Goal: Find specific page/section: Find specific page/section

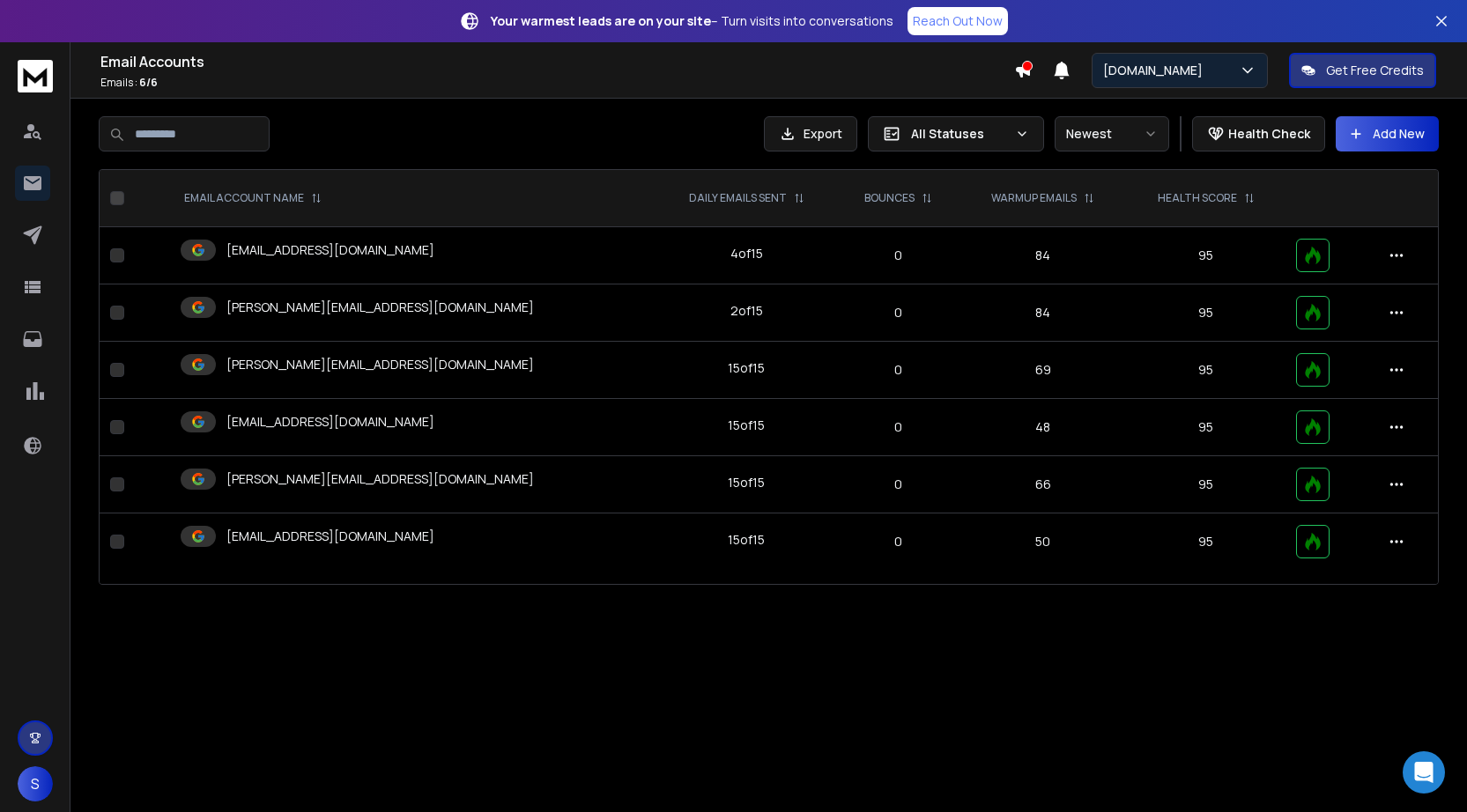
click at [1220, 71] on div "Transloads.co" at bounding box center [1180, 71] width 153 height 18
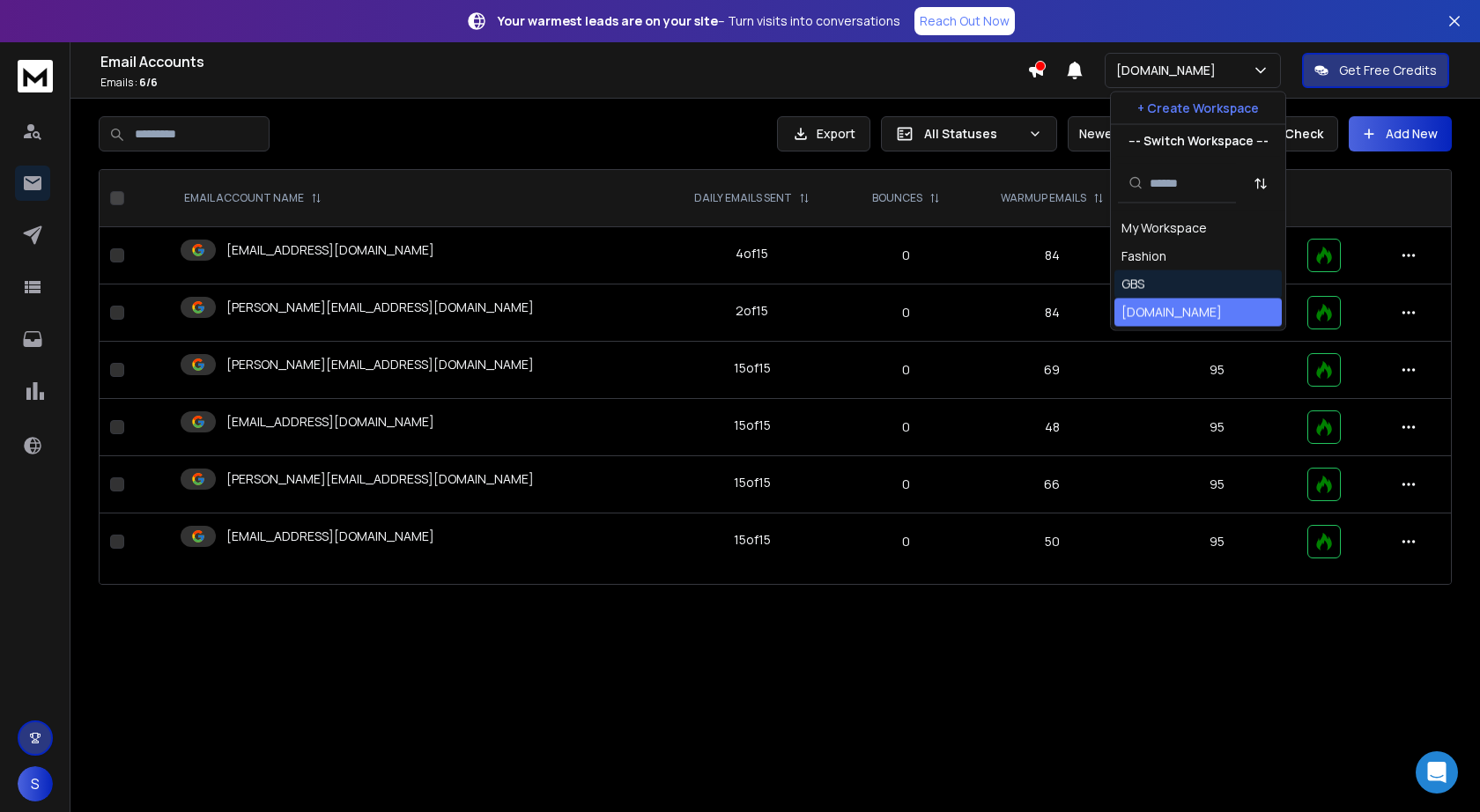
click at [1193, 278] on div "GBS" at bounding box center [1198, 284] width 168 height 28
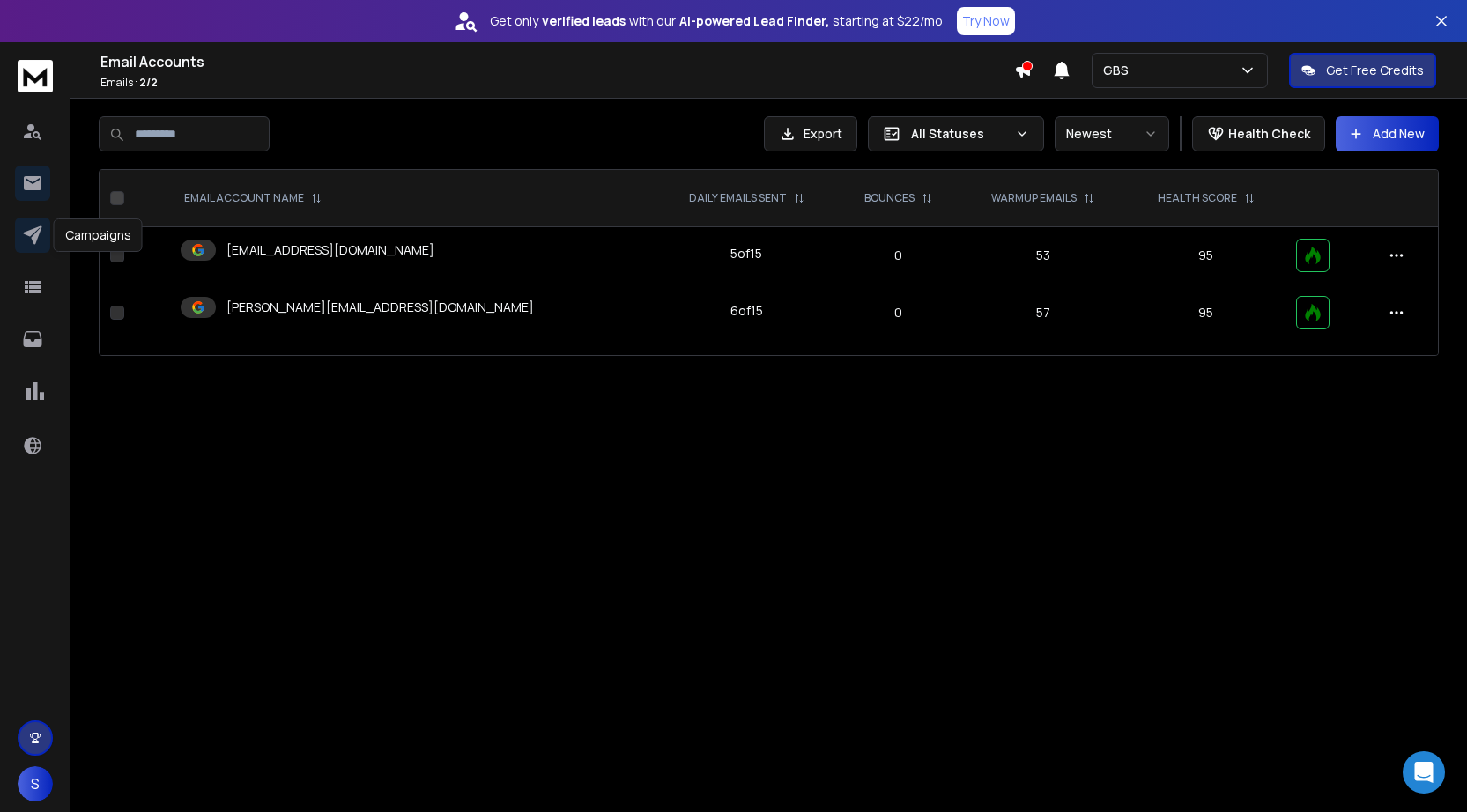
click at [36, 243] on icon at bounding box center [33, 236] width 22 height 22
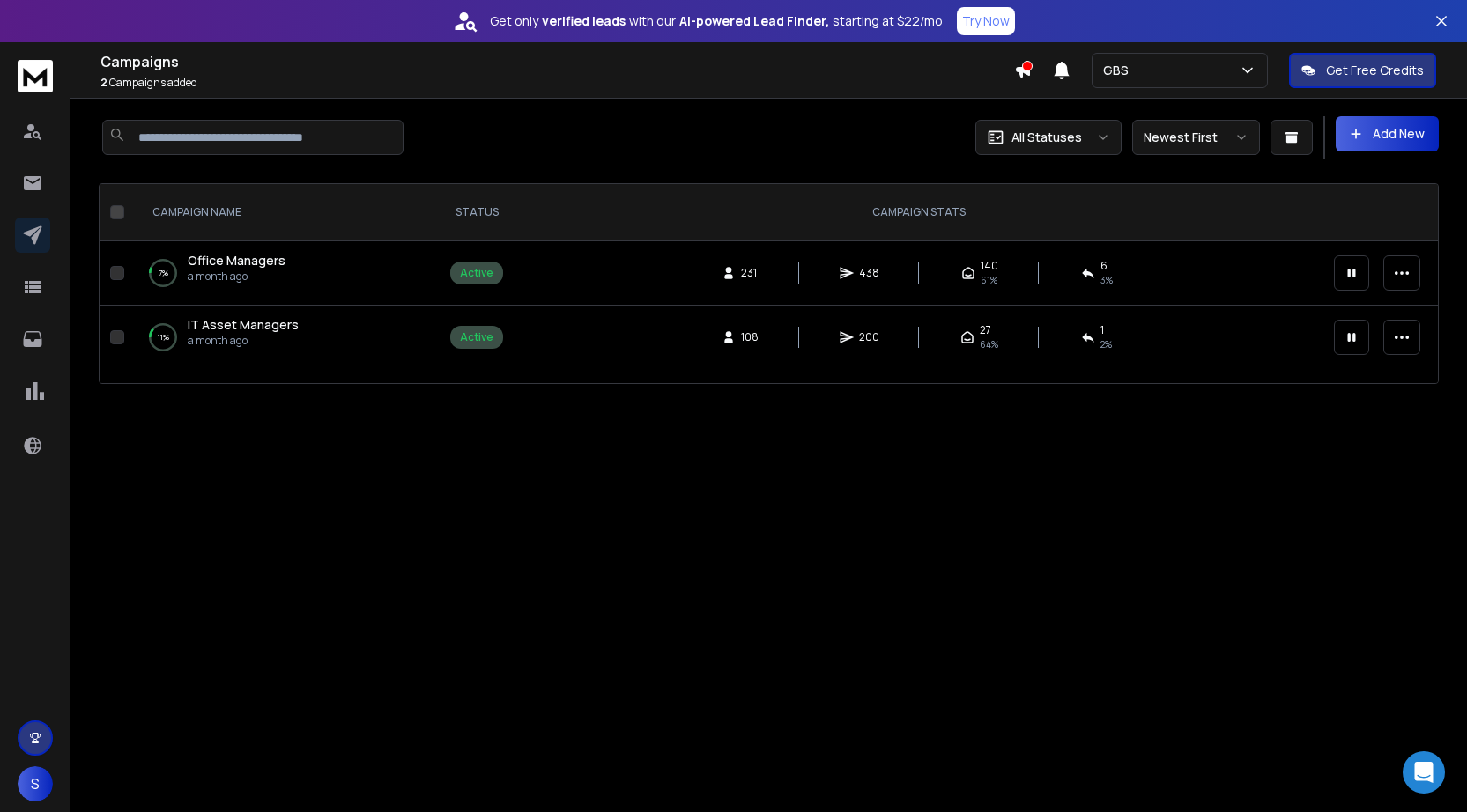
click at [277, 266] on span "Office Managers" at bounding box center [236, 260] width 98 height 17
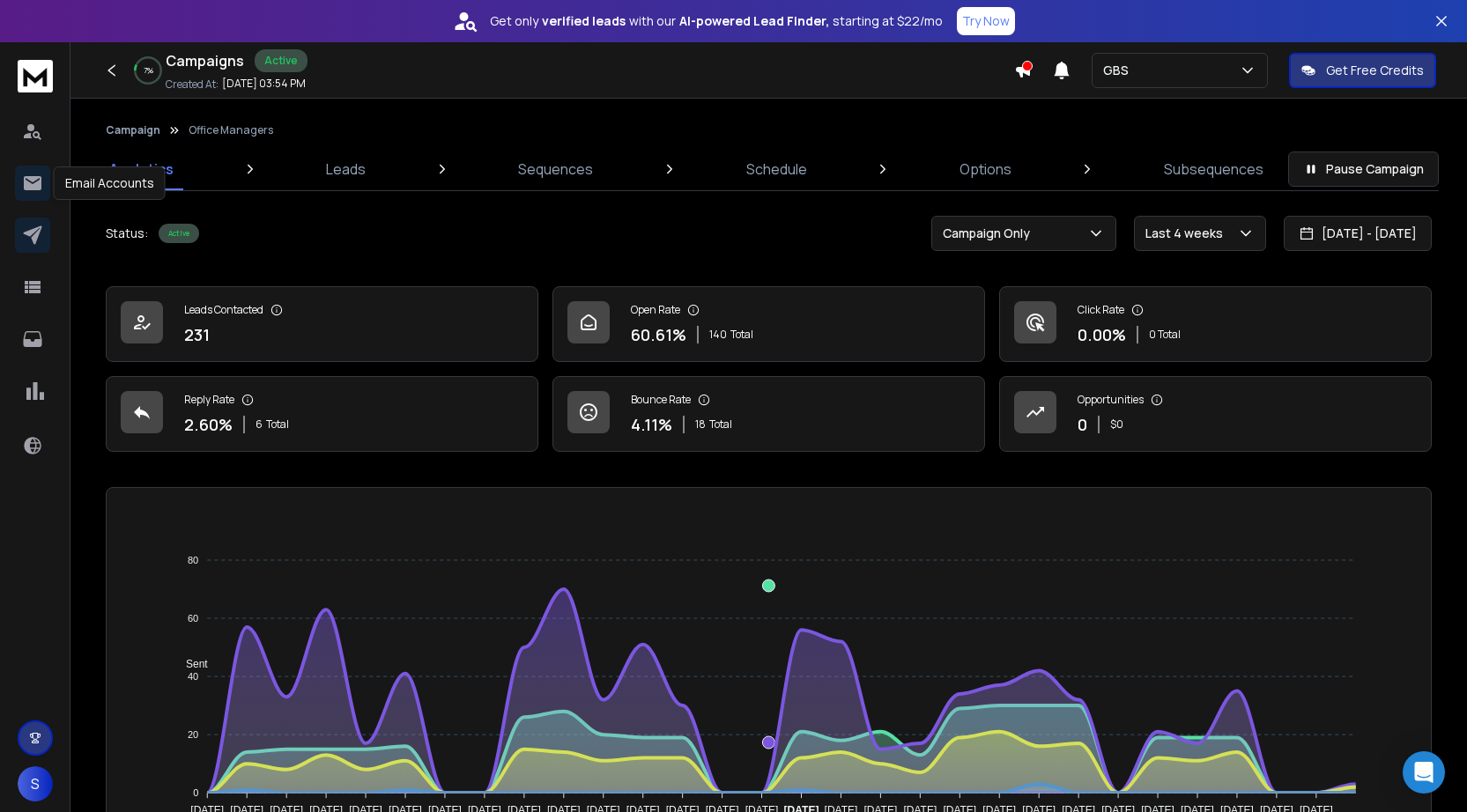
click at [40, 181] on icon at bounding box center [33, 184] width 18 height 14
